Goal: Task Accomplishment & Management: Manage account settings

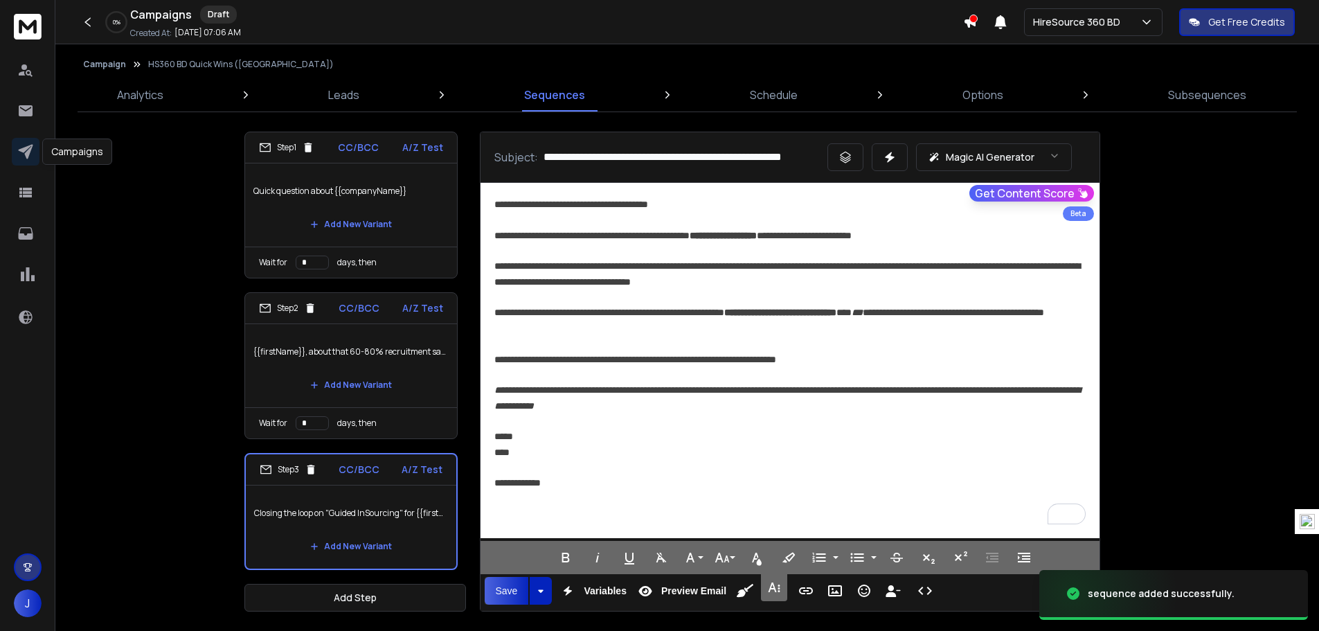
click at [26, 151] on icon at bounding box center [25, 151] width 17 height 17
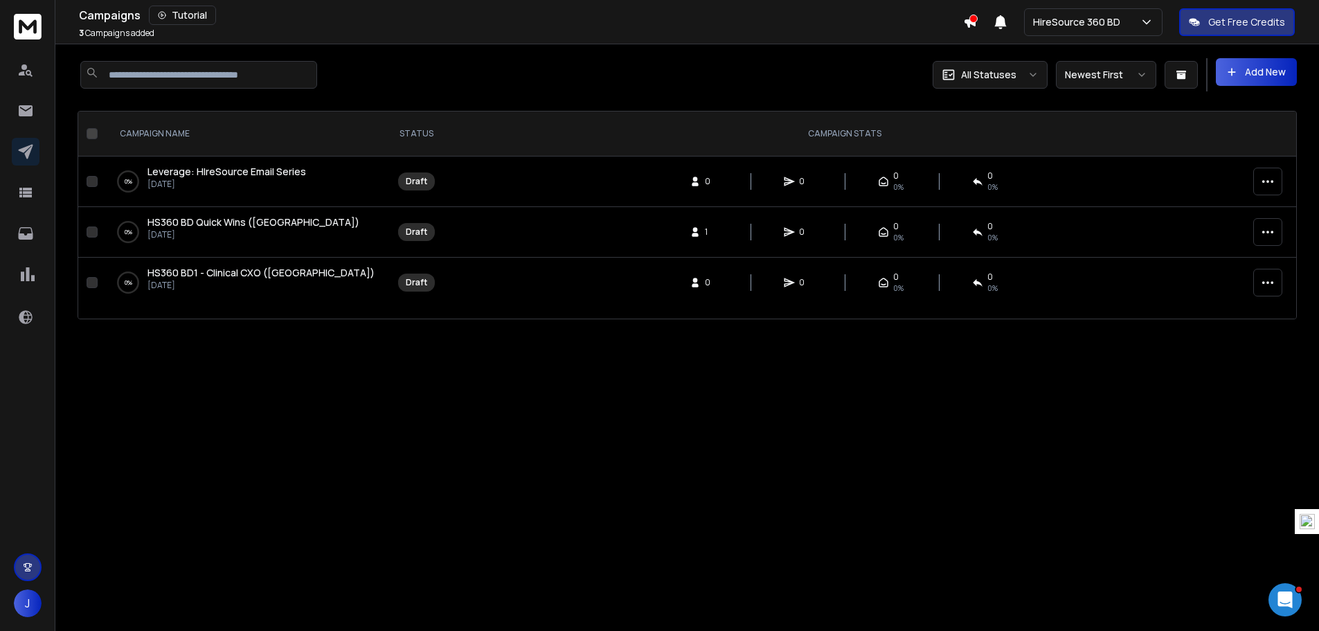
click at [189, 220] on span "HS360 BD Quick Wins ([GEOGRAPHIC_DATA])" at bounding box center [254, 221] width 212 height 13
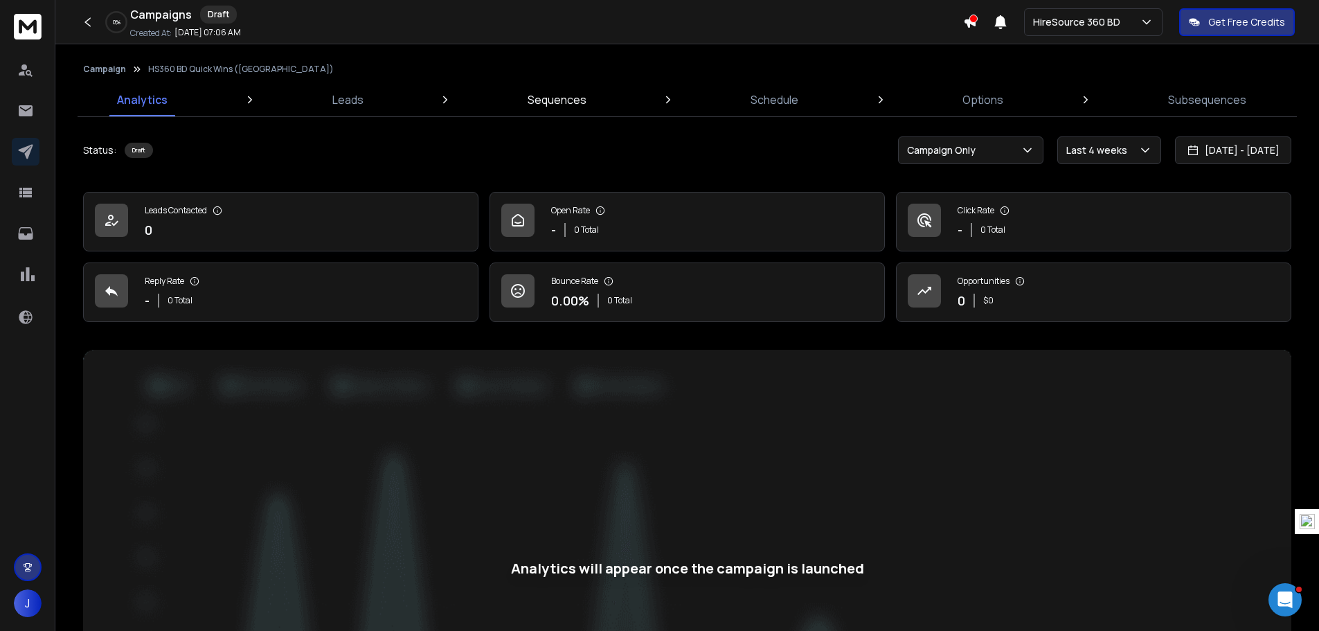
click at [560, 97] on p "Sequences" at bounding box center [557, 99] width 59 height 17
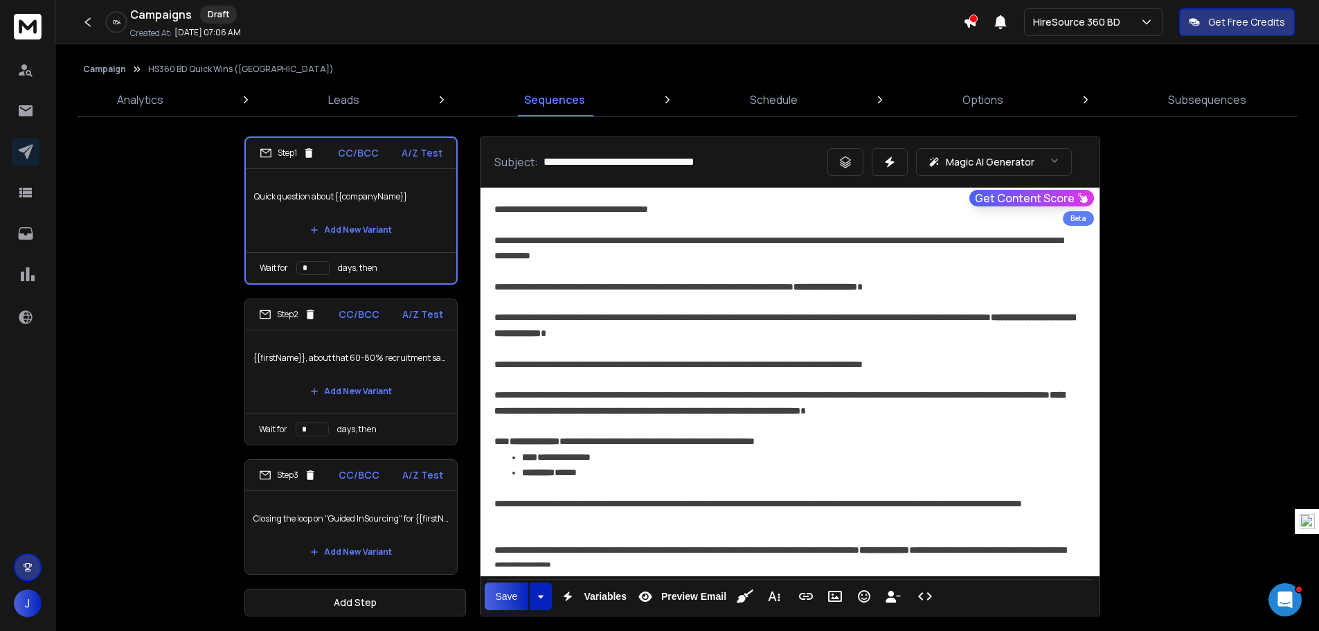
scroll to position [5, 0]
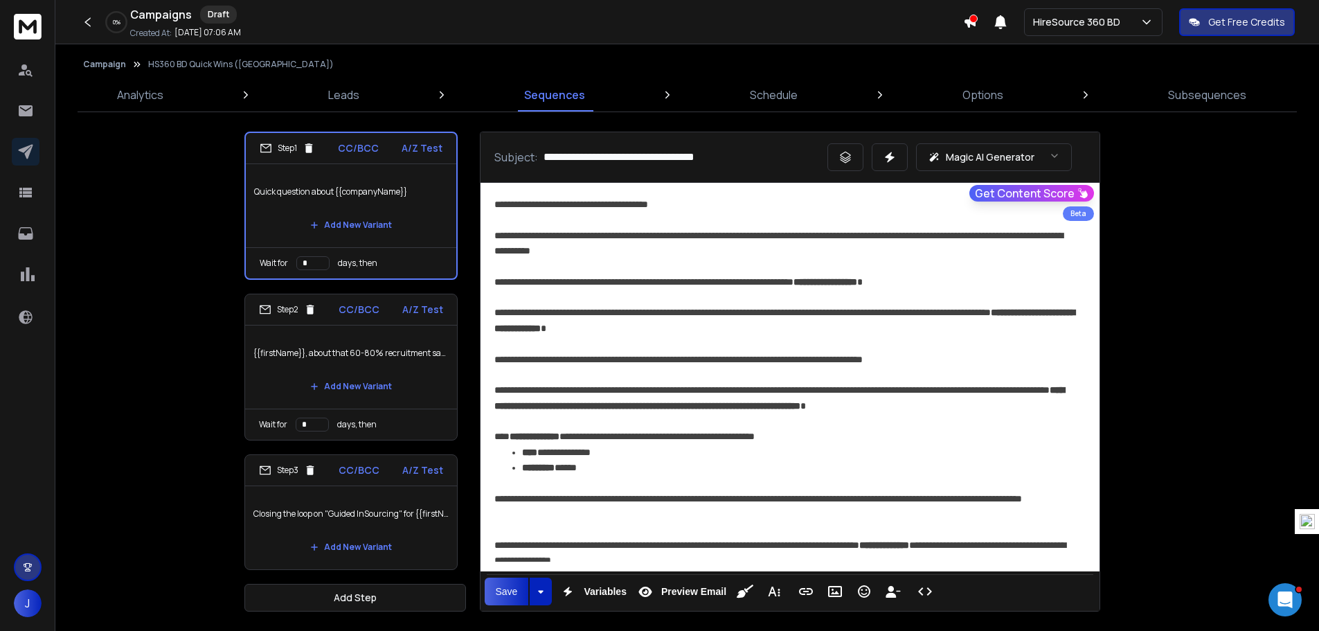
click at [387, 357] on p "{{firstName}}, about that 60-80% recruitment savings..." at bounding box center [350, 353] width 195 height 39
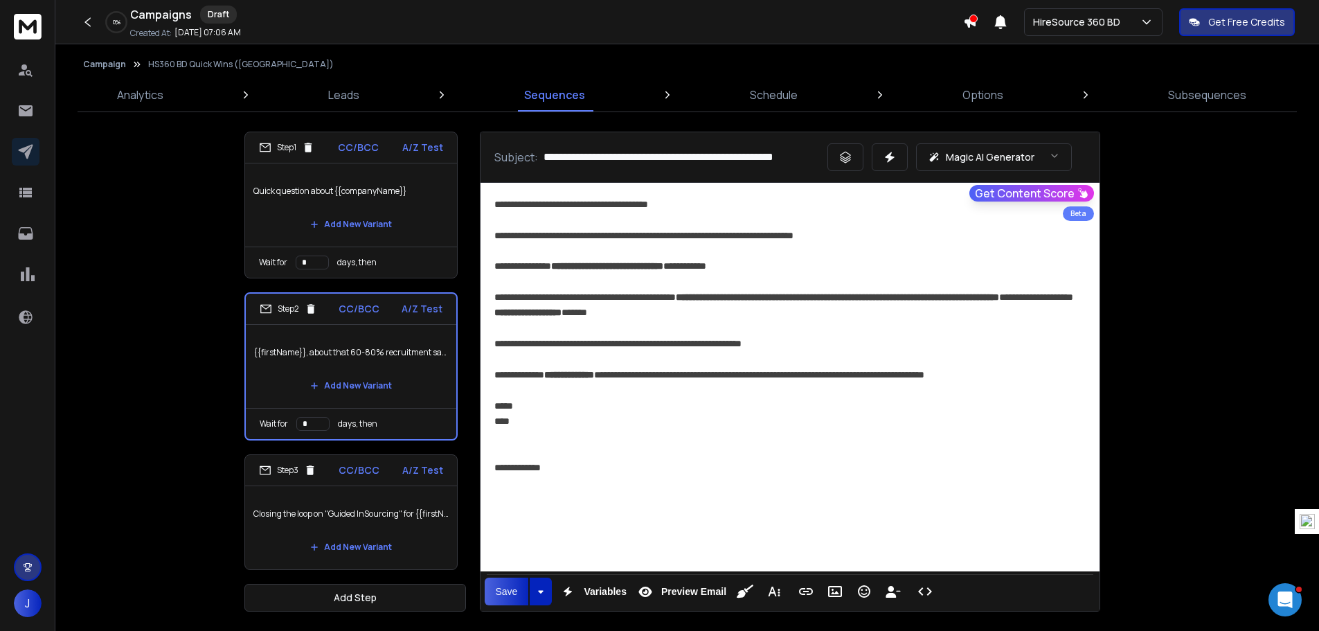
click at [346, 523] on p "Closing the loop on "Guided InSourcing" for {{firstName}}" at bounding box center [350, 513] width 195 height 39
type input "**********"
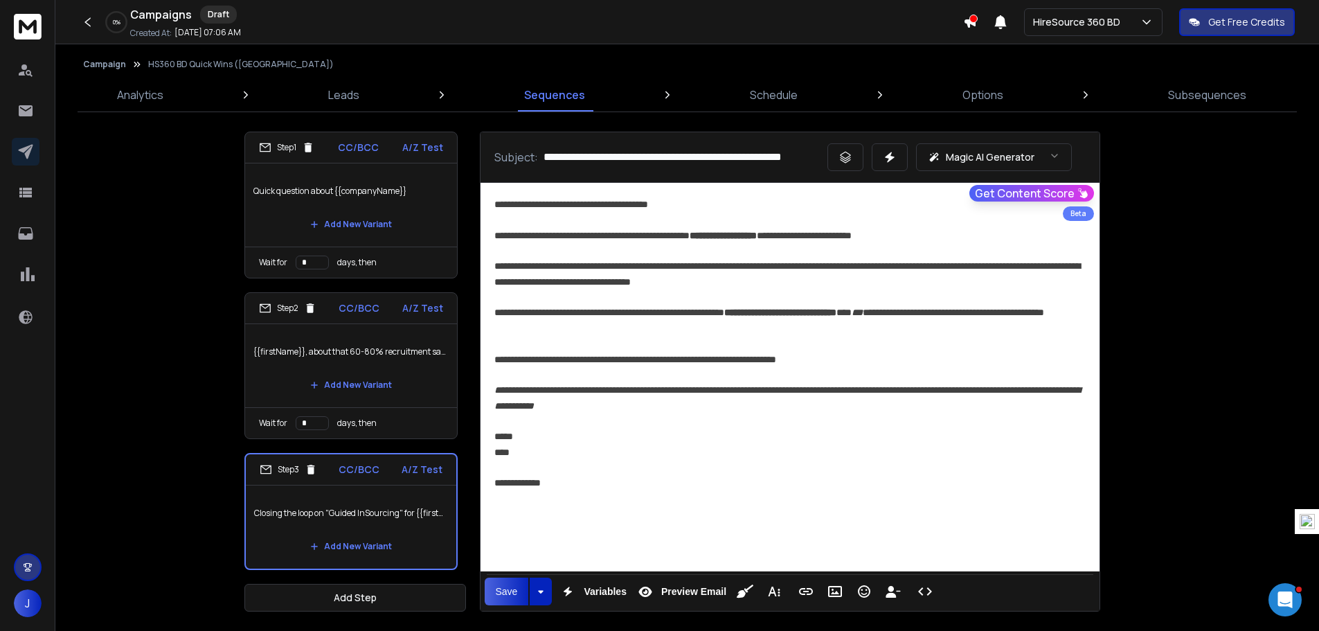
click at [98, 66] on button "Campaign" at bounding box center [104, 64] width 43 height 11
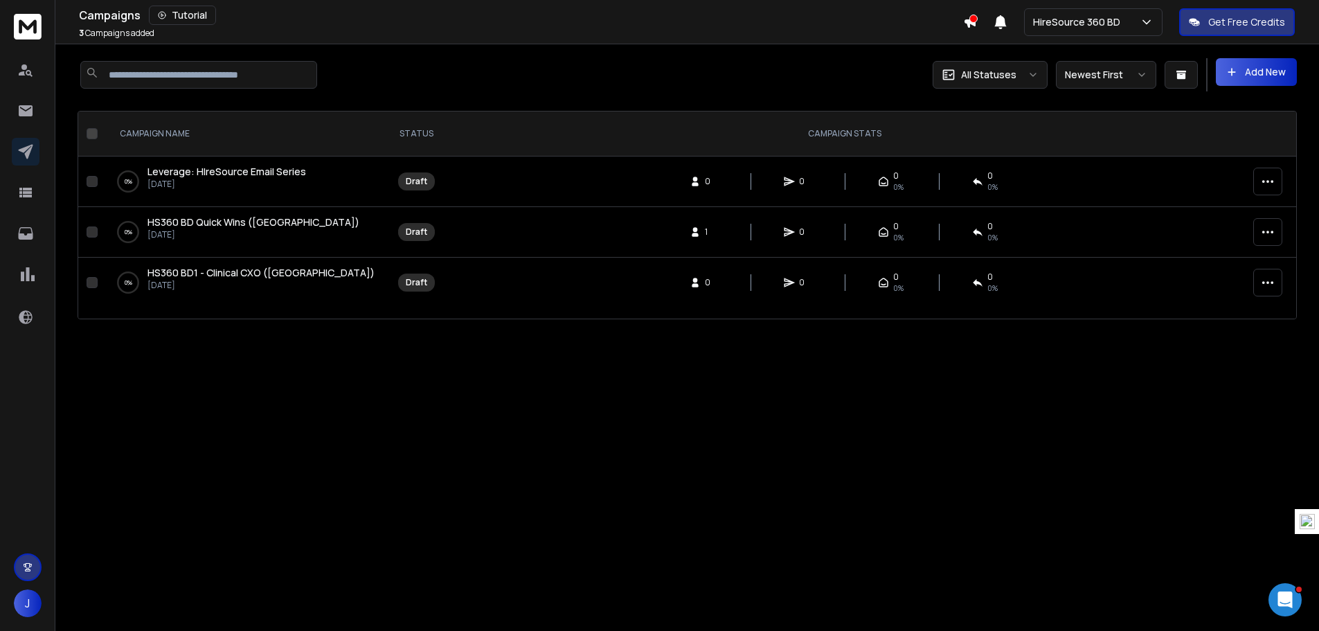
click at [1267, 231] on icon "button" at bounding box center [1267, 232] width 11 height 3
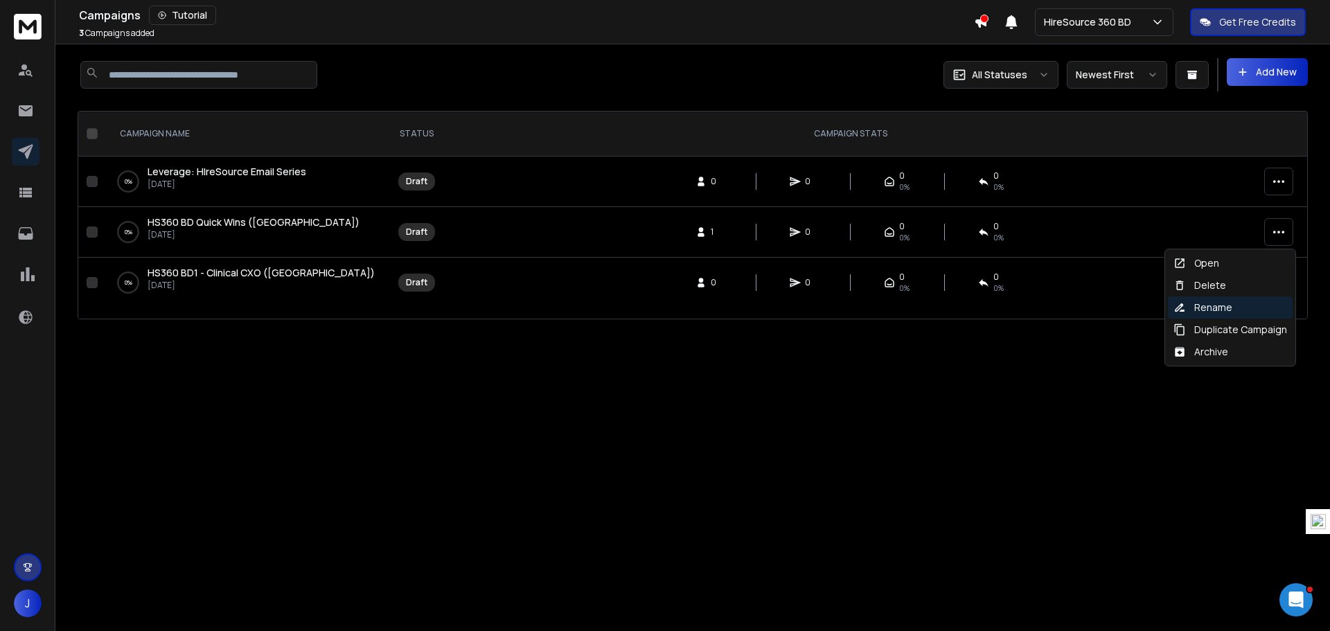
click at [1215, 309] on div "Rename" at bounding box center [1202, 308] width 59 height 14
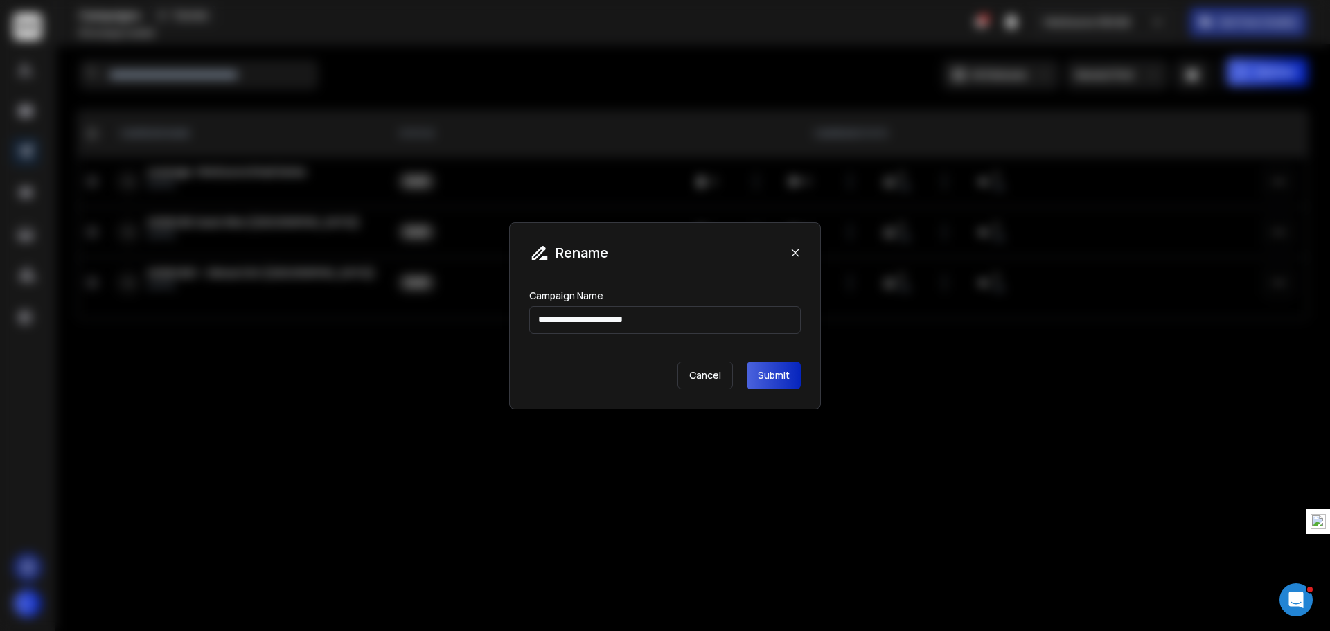
click at [666, 321] on input "**********" at bounding box center [664, 320] width 271 height 28
type input "**********"
click at [787, 373] on button "Submit" at bounding box center [774, 375] width 54 height 28
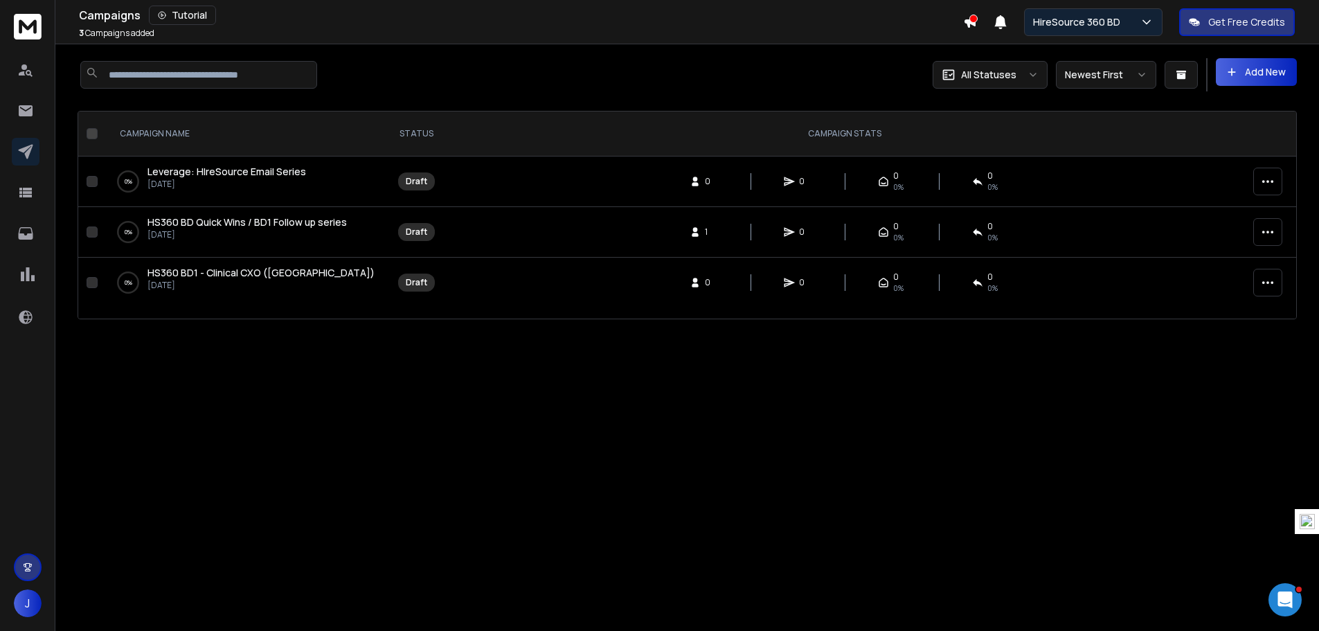
click at [1146, 21] on icon "button" at bounding box center [1147, 22] width 14 height 14
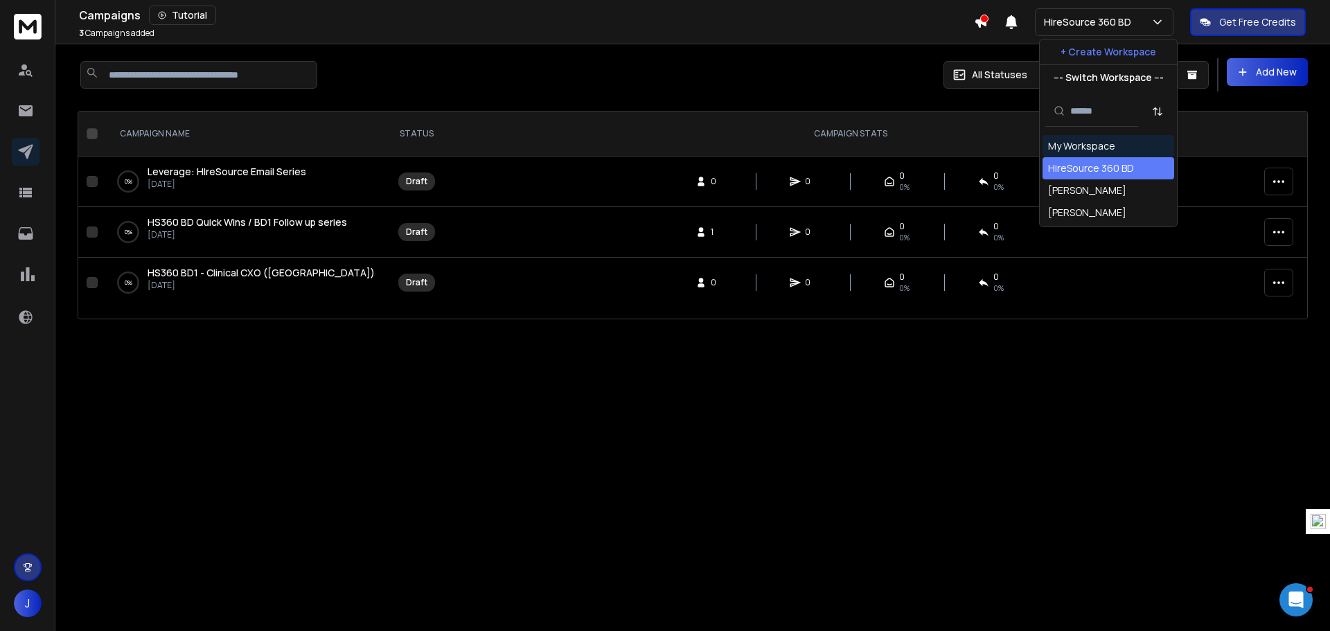
click at [1073, 152] on div "My Workspace" at bounding box center [1081, 146] width 67 height 14
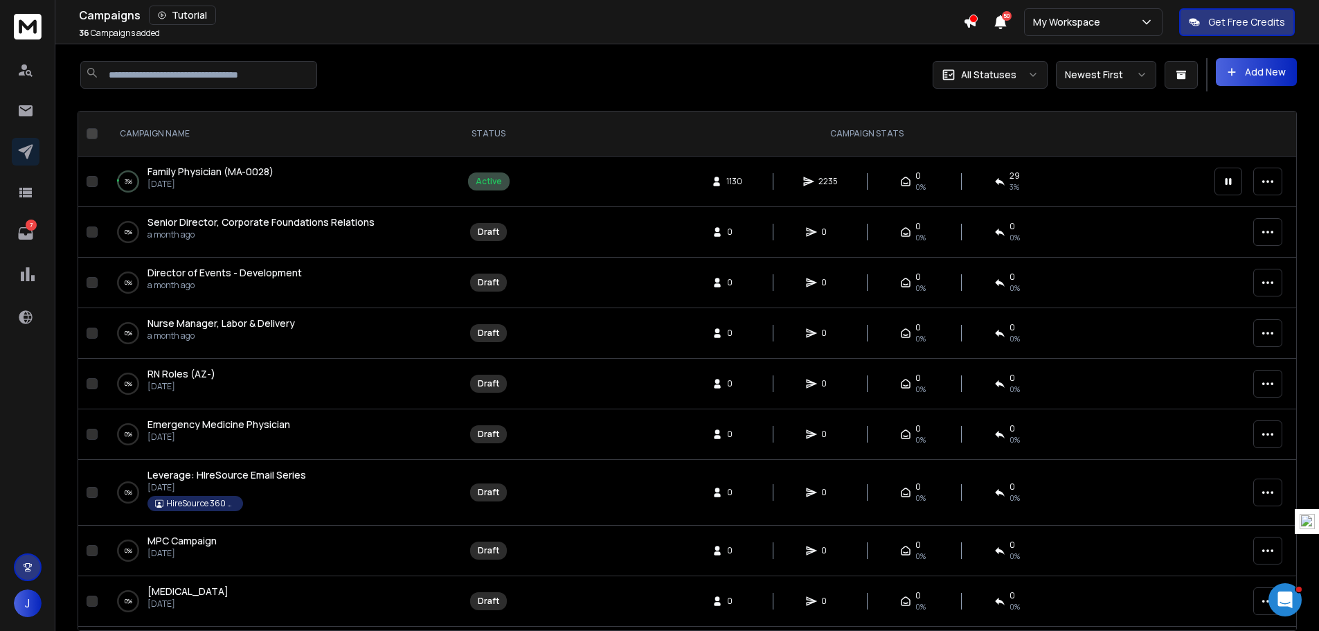
click at [179, 171] on span "Family Physician (MA-0028)" at bounding box center [211, 171] width 126 height 13
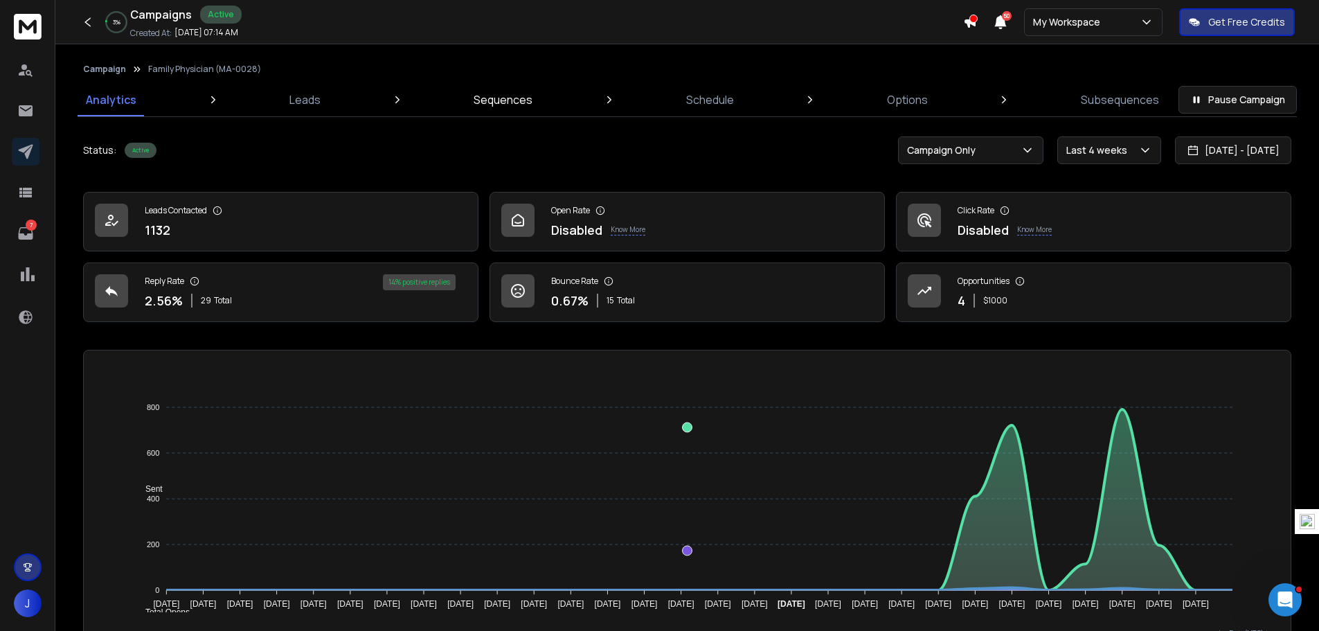
click at [500, 102] on p "Sequences" at bounding box center [503, 99] width 59 height 17
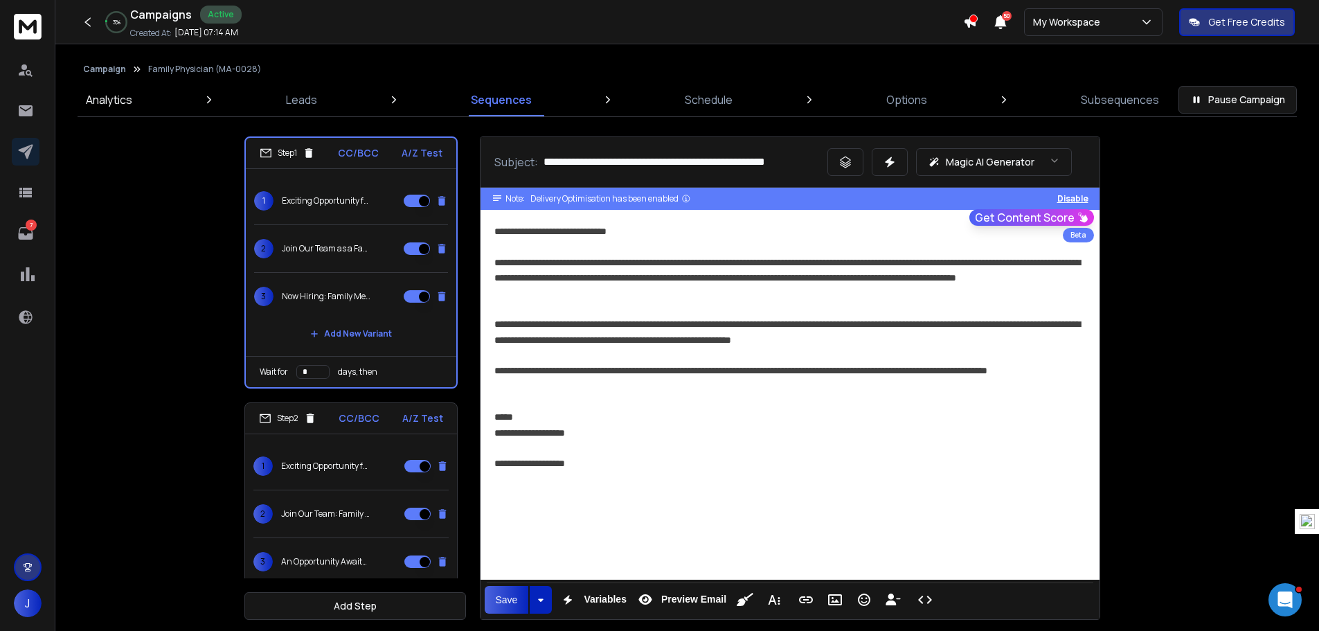
click at [99, 101] on p "Analytics" at bounding box center [109, 99] width 46 height 17
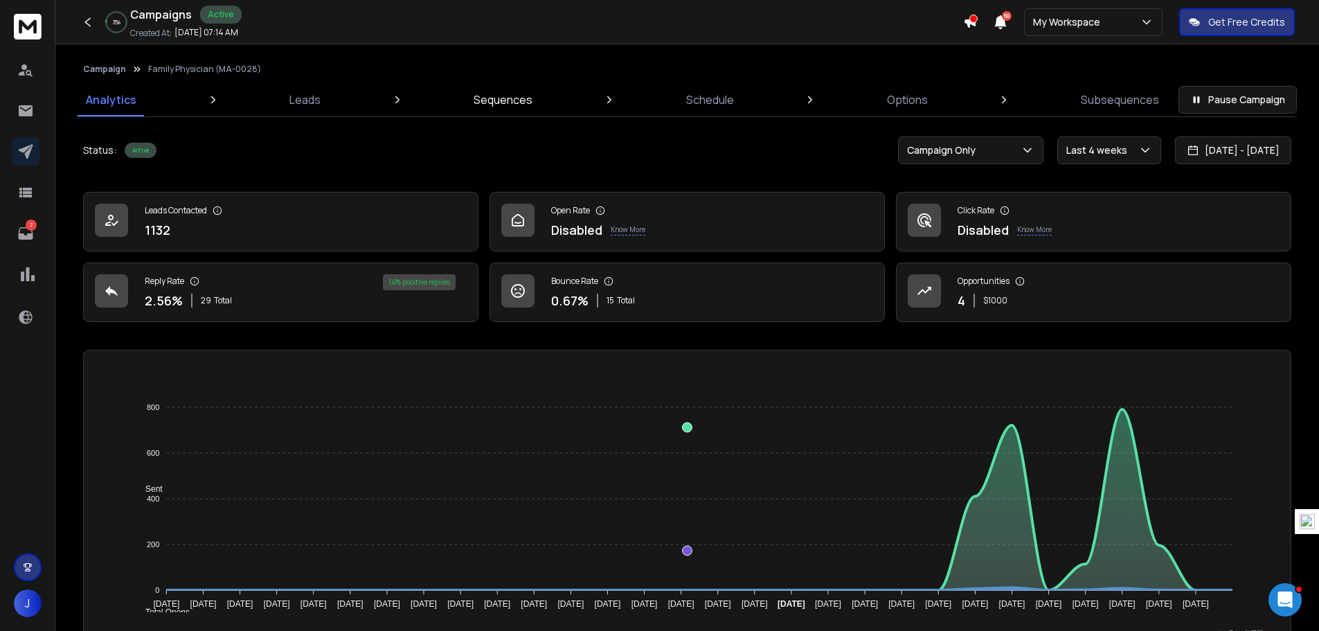
click at [497, 97] on p "Sequences" at bounding box center [503, 99] width 59 height 17
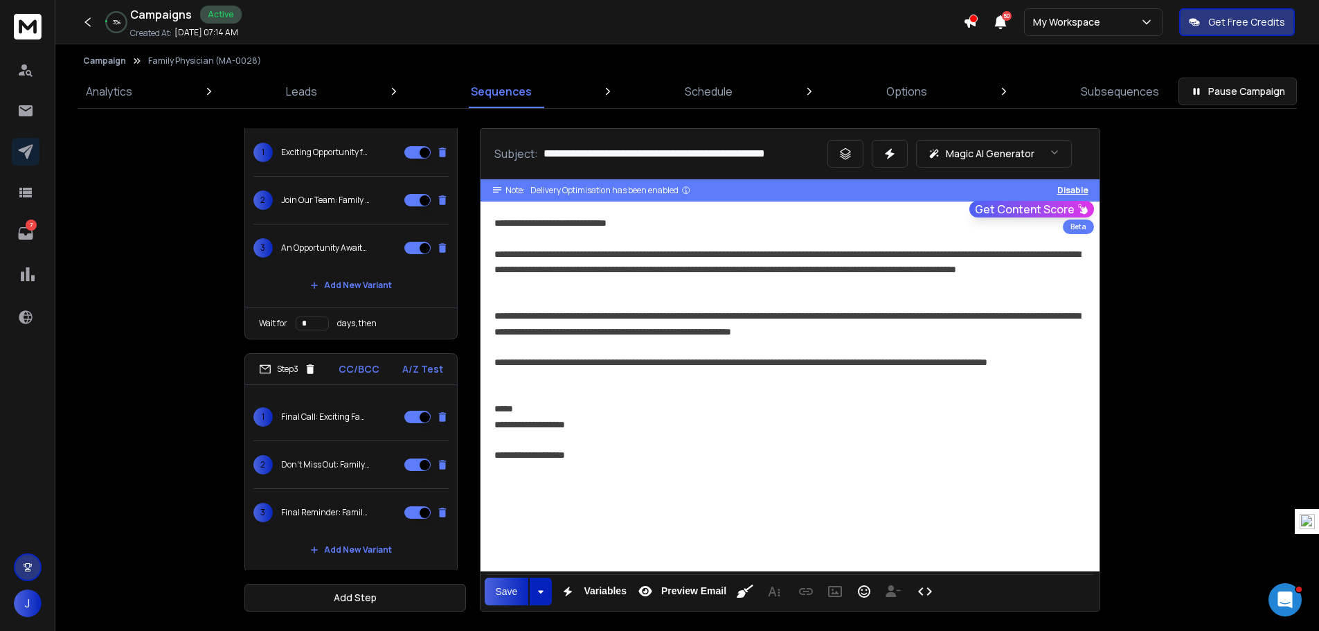
scroll to position [308, 0]
click at [357, 388] on div "1 Final Call: Exciting Family Medicine Physician Role in Boston 2 Don't Miss Ou…" at bounding box center [351, 475] width 212 height 187
type input "**********"
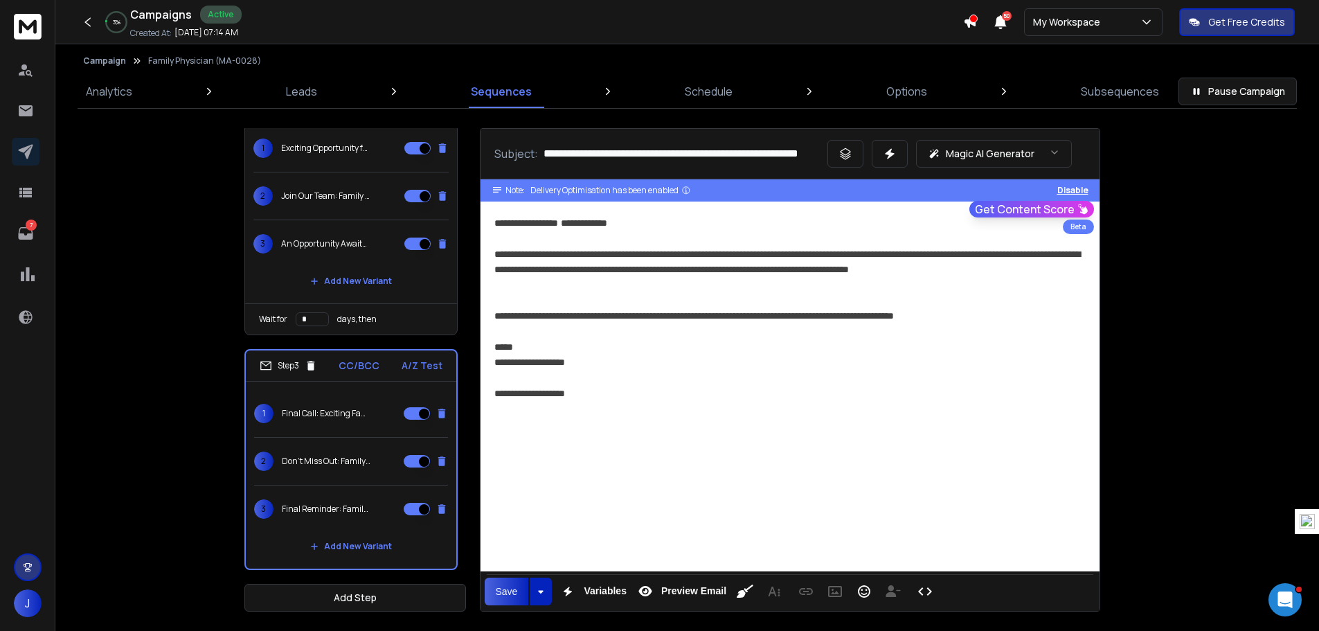
click at [561, 224] on span at bounding box center [559, 223] width 3 height 10
click at [21, 111] on icon at bounding box center [26, 110] width 14 height 11
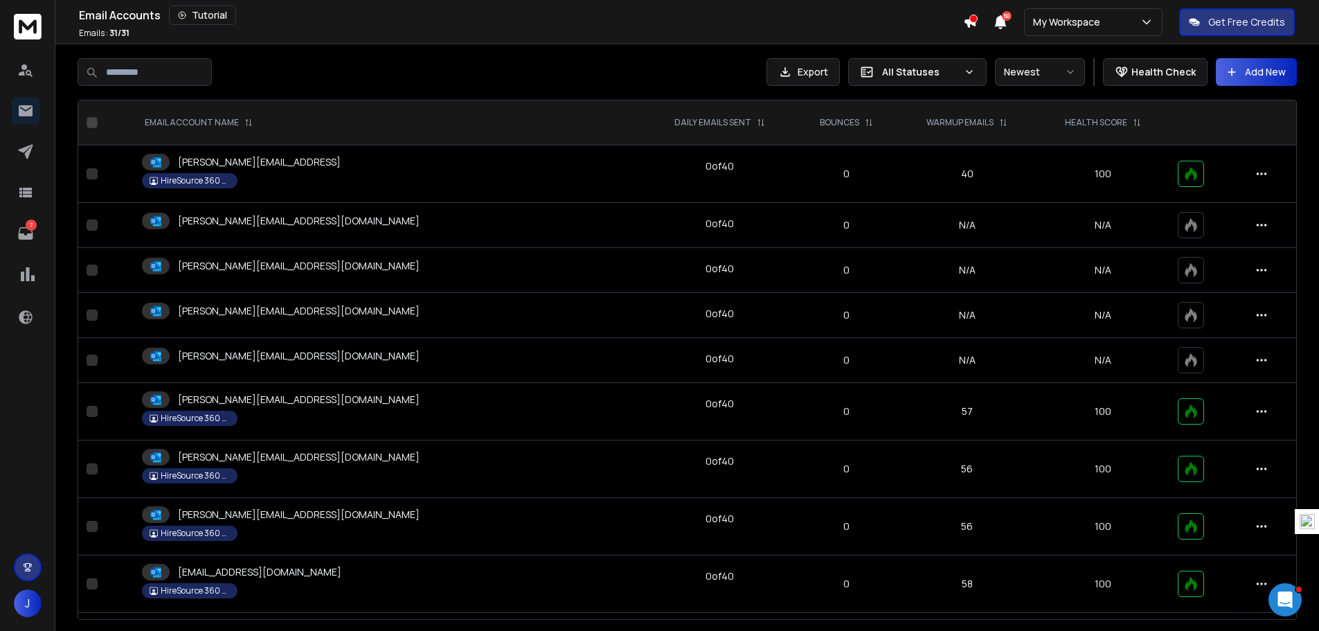
click at [975, 70] on icon at bounding box center [969, 71] width 11 height 11
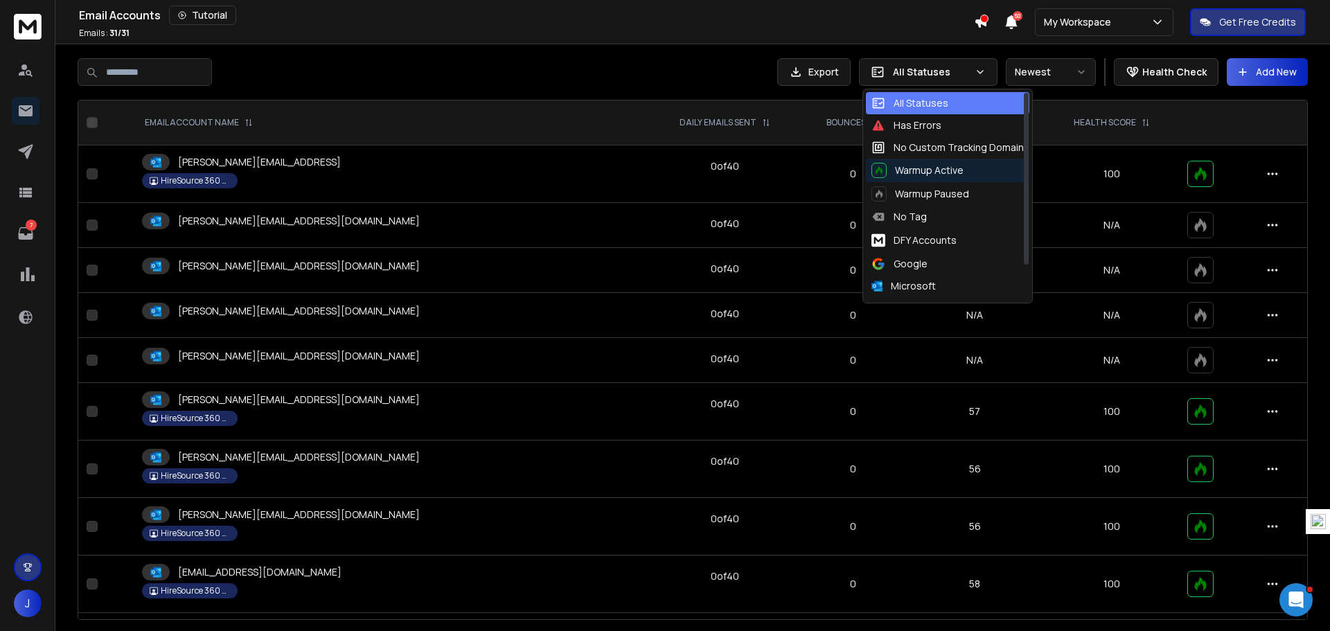
click at [916, 169] on div "Warmup Active" at bounding box center [917, 170] width 92 height 15
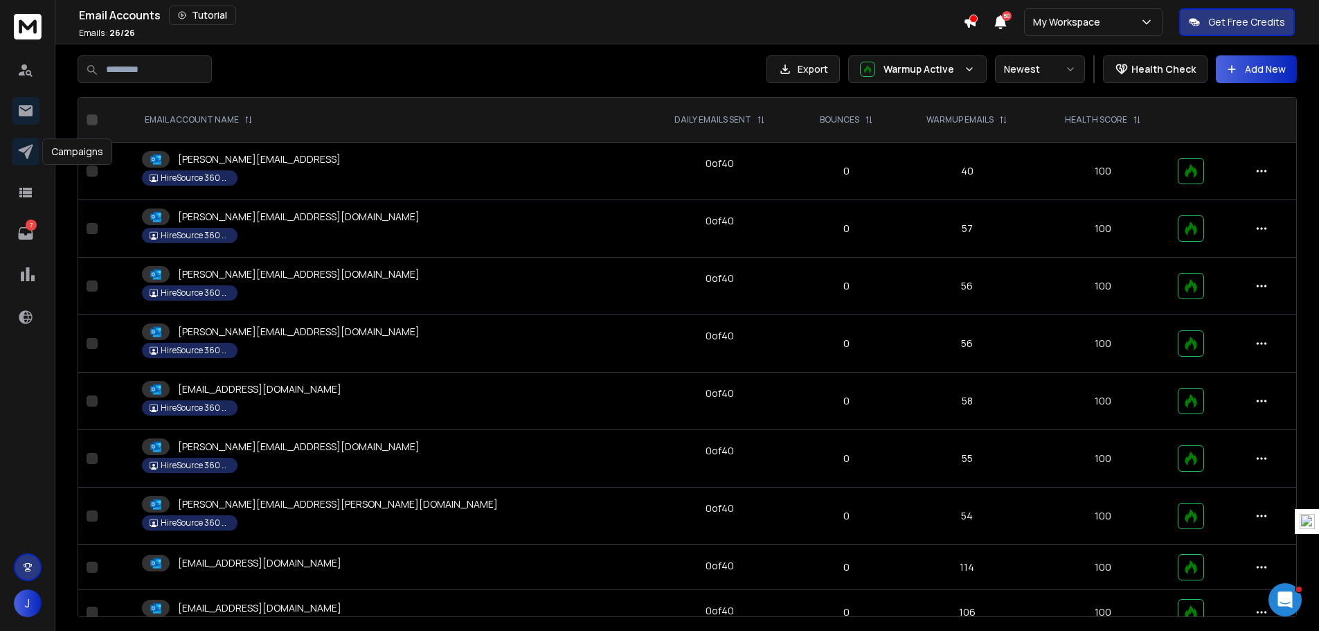
click at [29, 154] on icon at bounding box center [25, 152] width 15 height 15
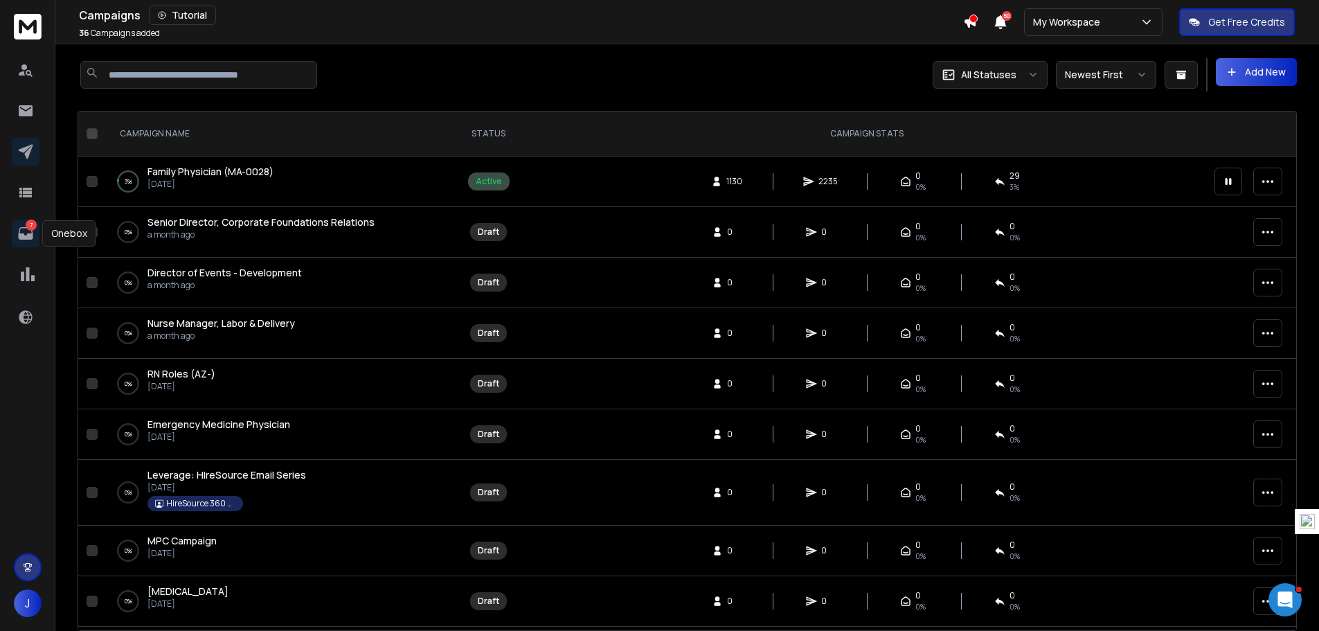
click at [21, 233] on icon at bounding box center [25, 233] width 17 height 17
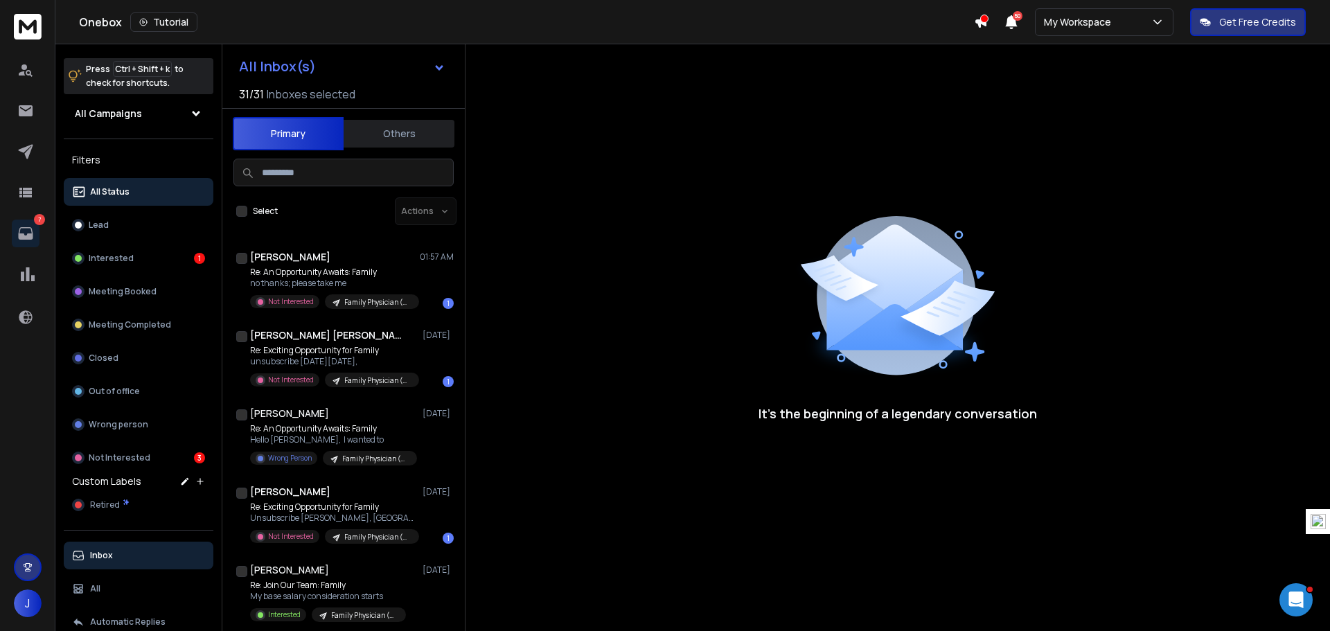
click at [261, 171] on input at bounding box center [343, 173] width 220 height 28
paste input "**********"
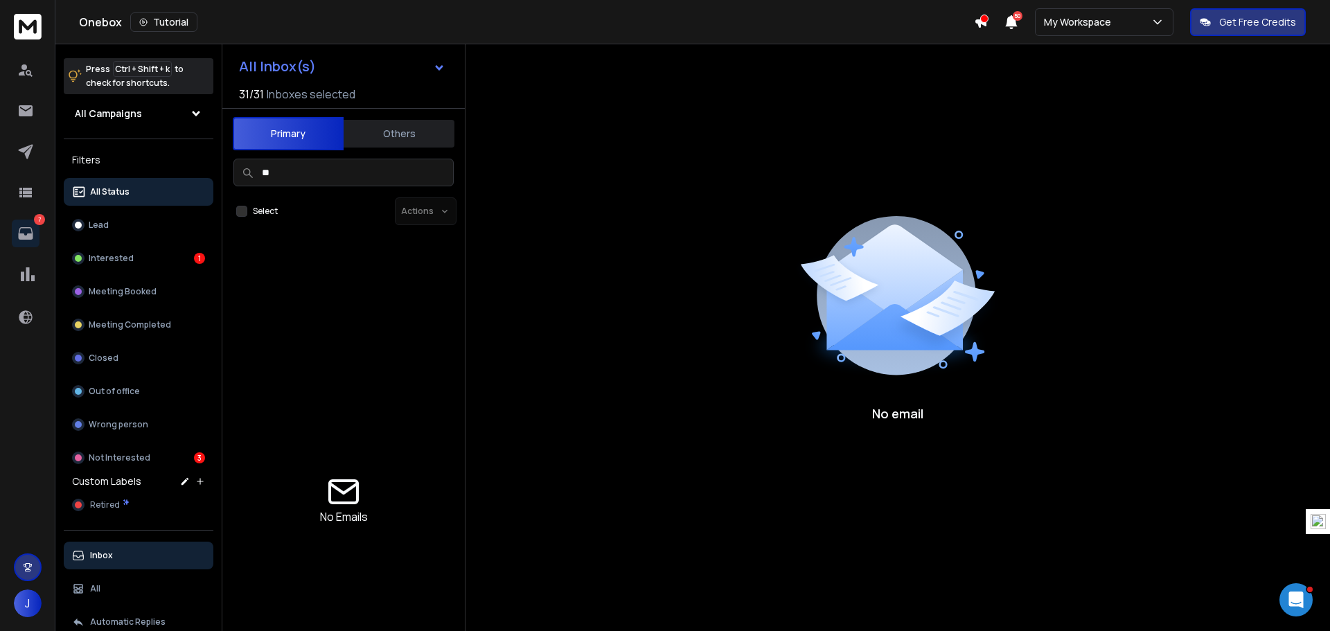
type input "*"
click at [384, 132] on button "Others" at bounding box center [398, 133] width 111 height 30
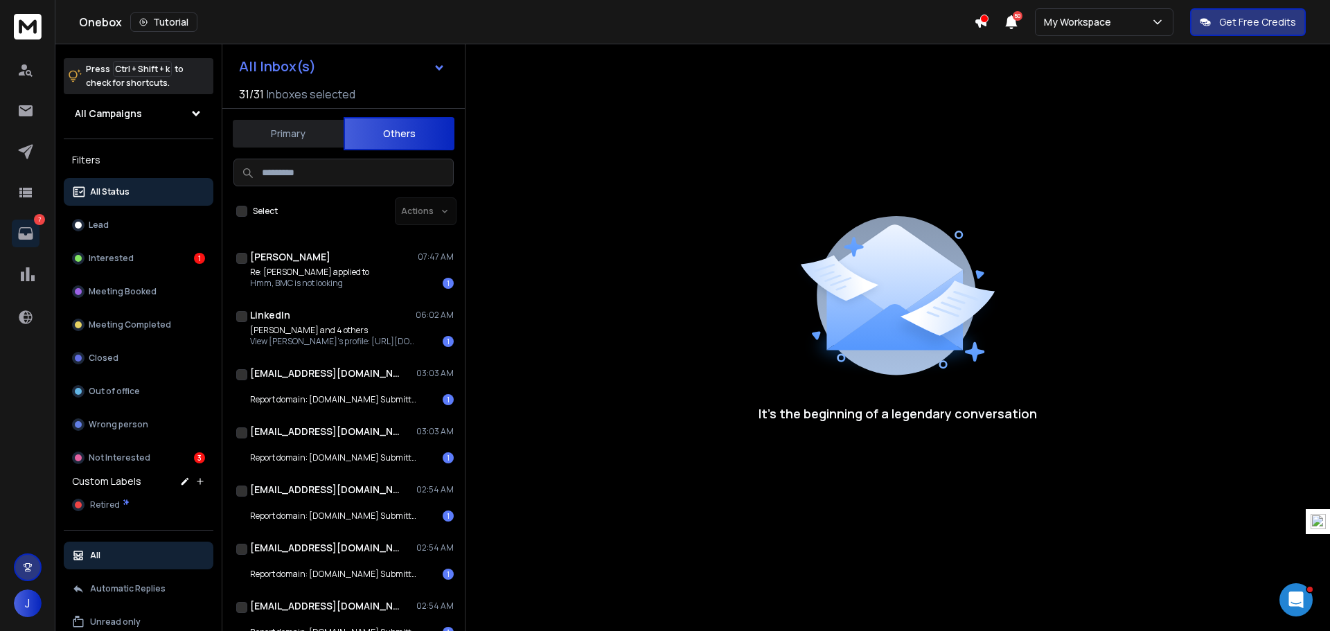
click at [288, 170] on input at bounding box center [343, 173] width 220 height 28
paste input "**********"
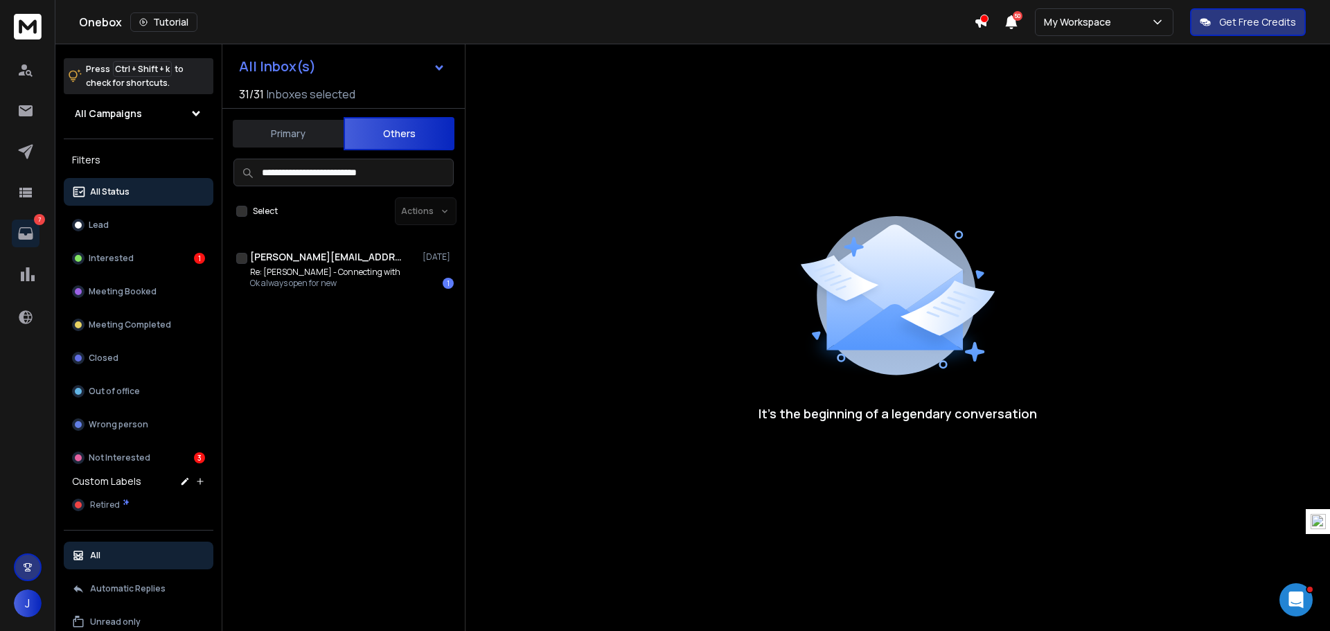
type input "**********"
click at [1269, 140] on div "It’s the beginning of a legendary conversation" at bounding box center [897, 312] width 864 height 536
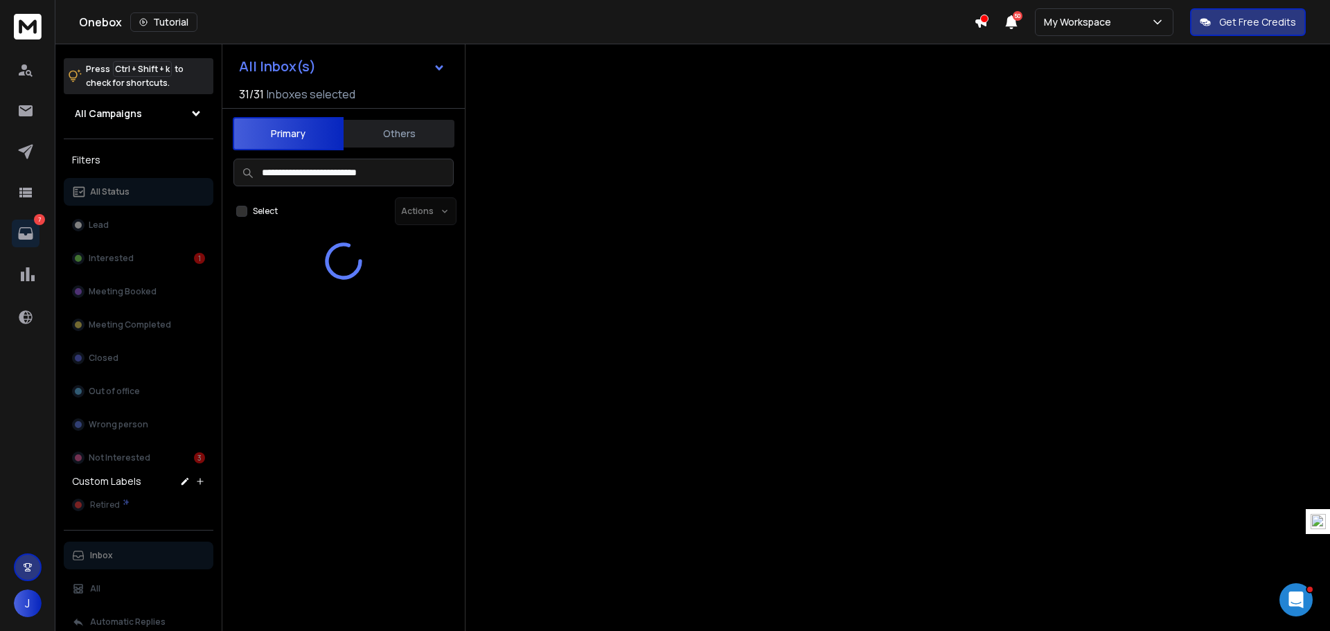
click at [280, 131] on button "Primary" at bounding box center [288, 133] width 111 height 33
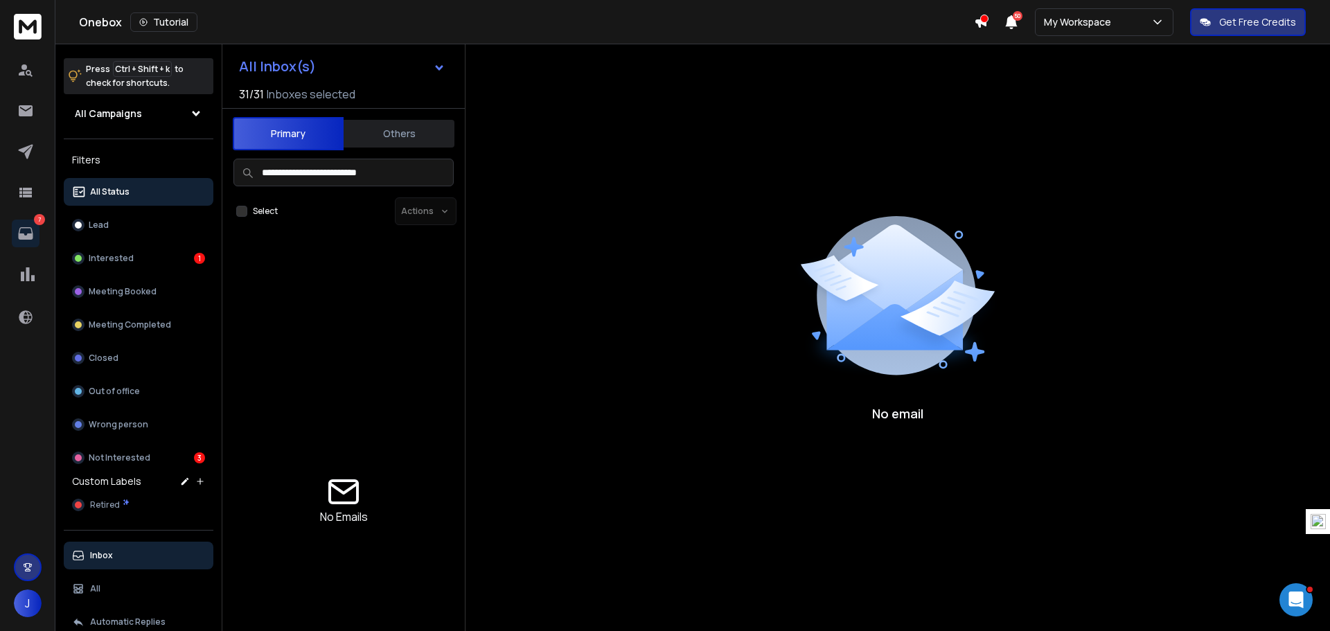
click at [382, 126] on button "Others" at bounding box center [398, 133] width 111 height 30
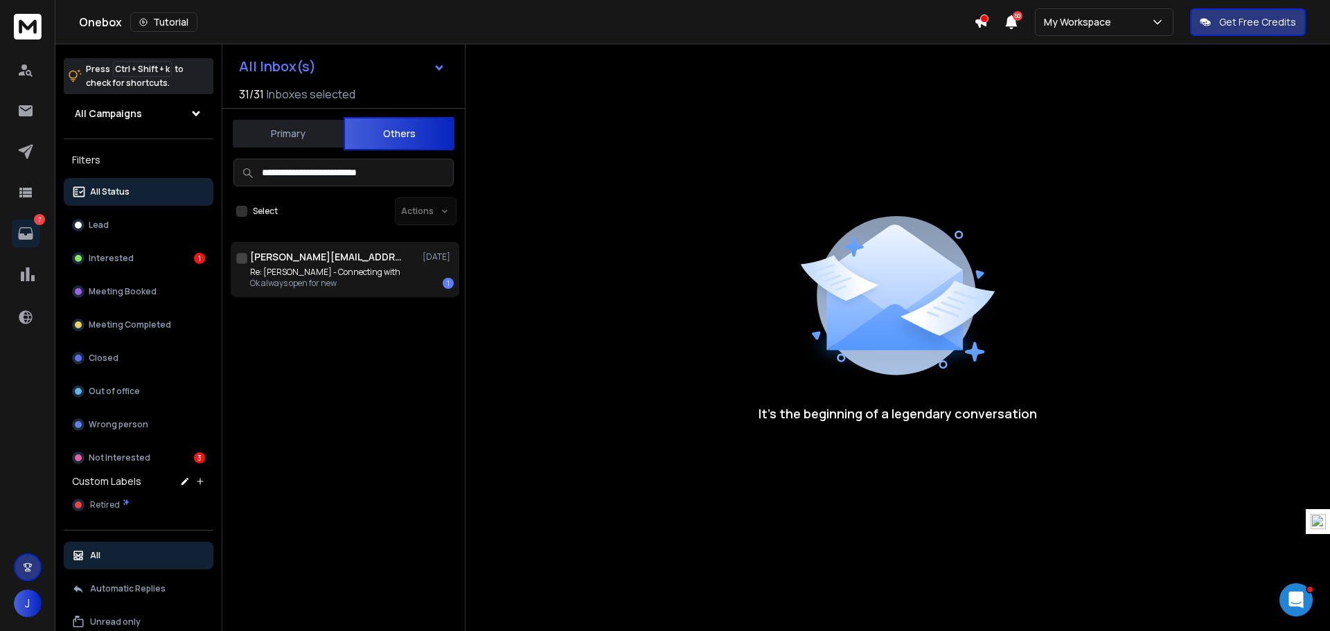
click at [293, 262] on h1 "robert.haviland@comcast.net" at bounding box center [326, 257] width 152 height 14
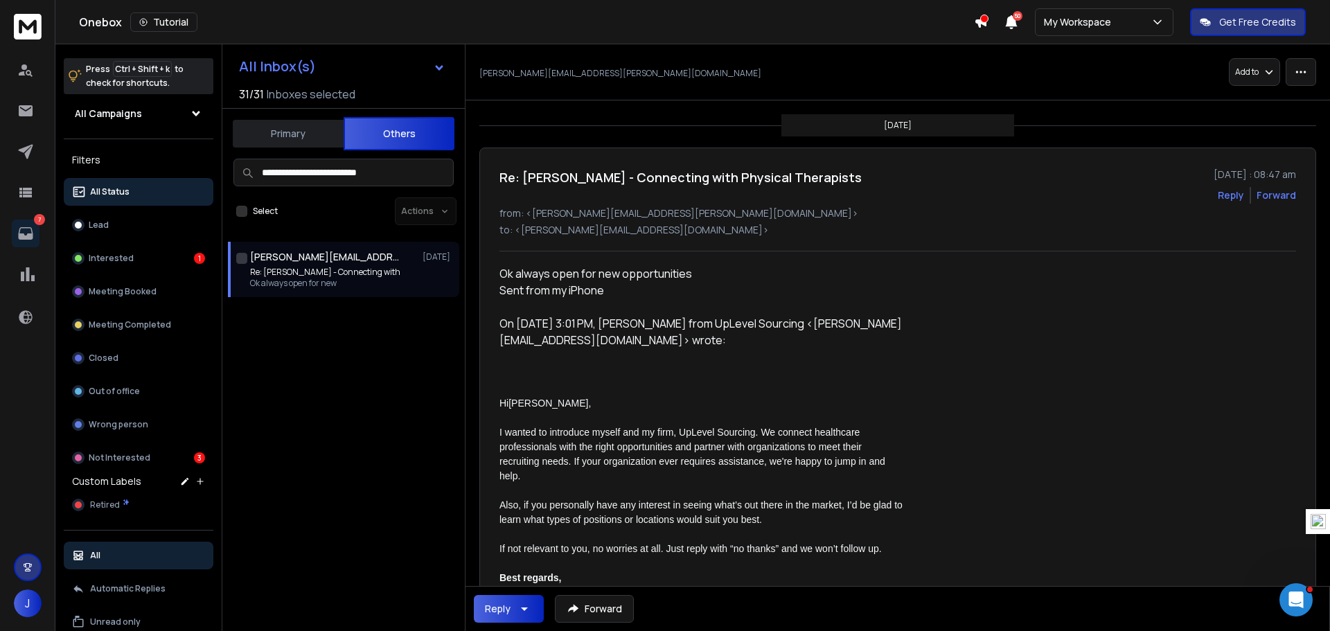
click at [1305, 74] on icon "button" at bounding box center [1300, 72] width 12 height 12
click at [1253, 109] on div "Mark as unread" at bounding box center [1265, 103] width 88 height 14
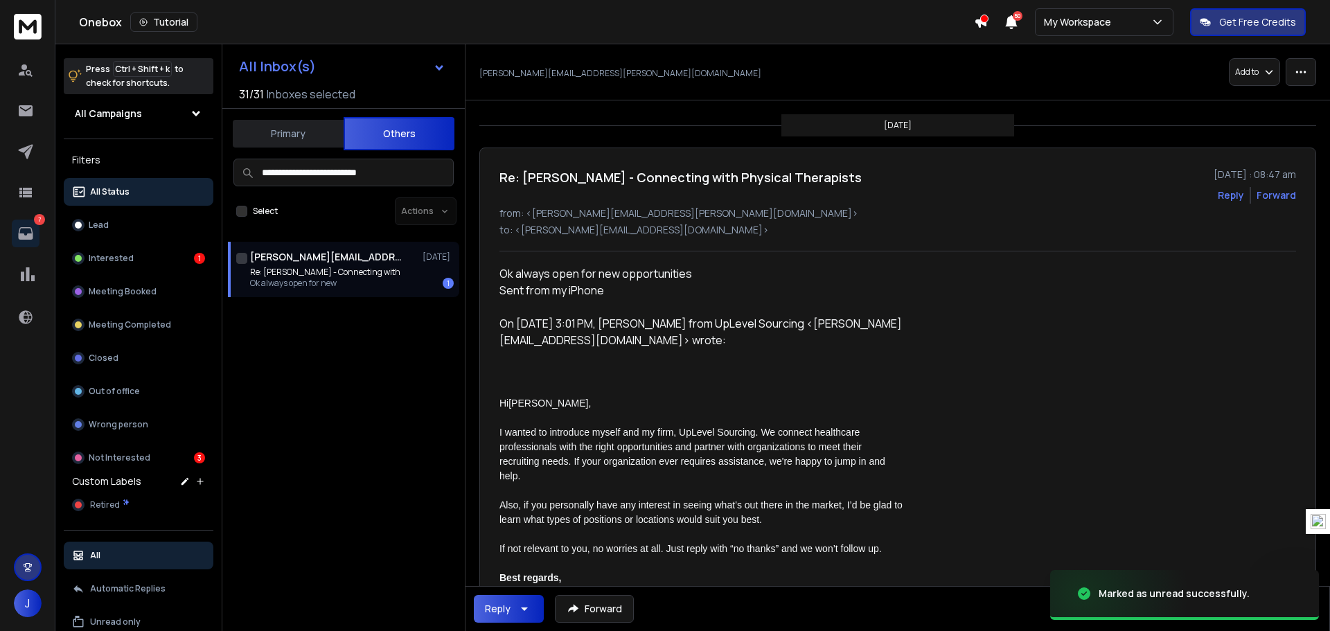
click at [299, 132] on button "Primary" at bounding box center [288, 133] width 111 height 30
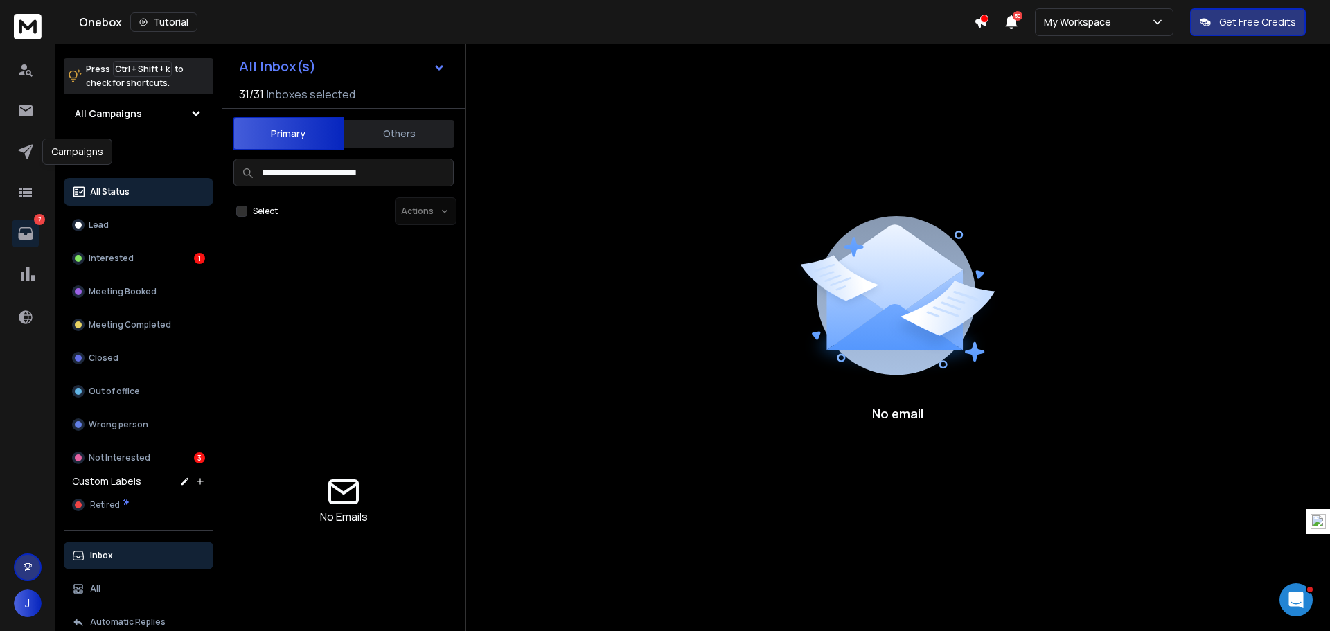
click at [57, 150] on div "Campaigns" at bounding box center [77, 152] width 70 height 26
click at [28, 151] on icon at bounding box center [25, 152] width 15 height 15
